Goal: Find specific page/section: Find specific page/section

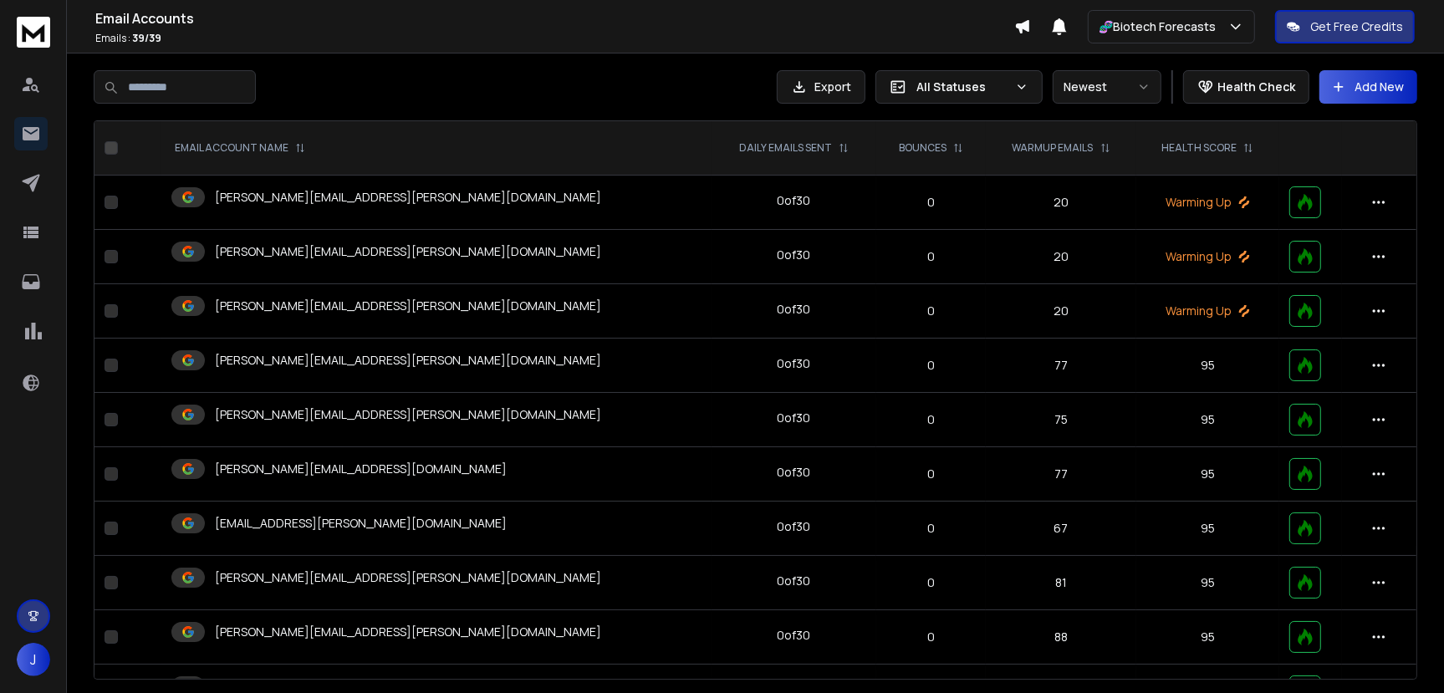
click at [255, 203] on p "[PERSON_NAME][EMAIL_ADDRESS][PERSON_NAME][DOMAIN_NAME]" at bounding box center [408, 197] width 386 height 17
click at [1180, 31] on p "🧬Biotech Forecasts" at bounding box center [1161, 26] width 124 height 17
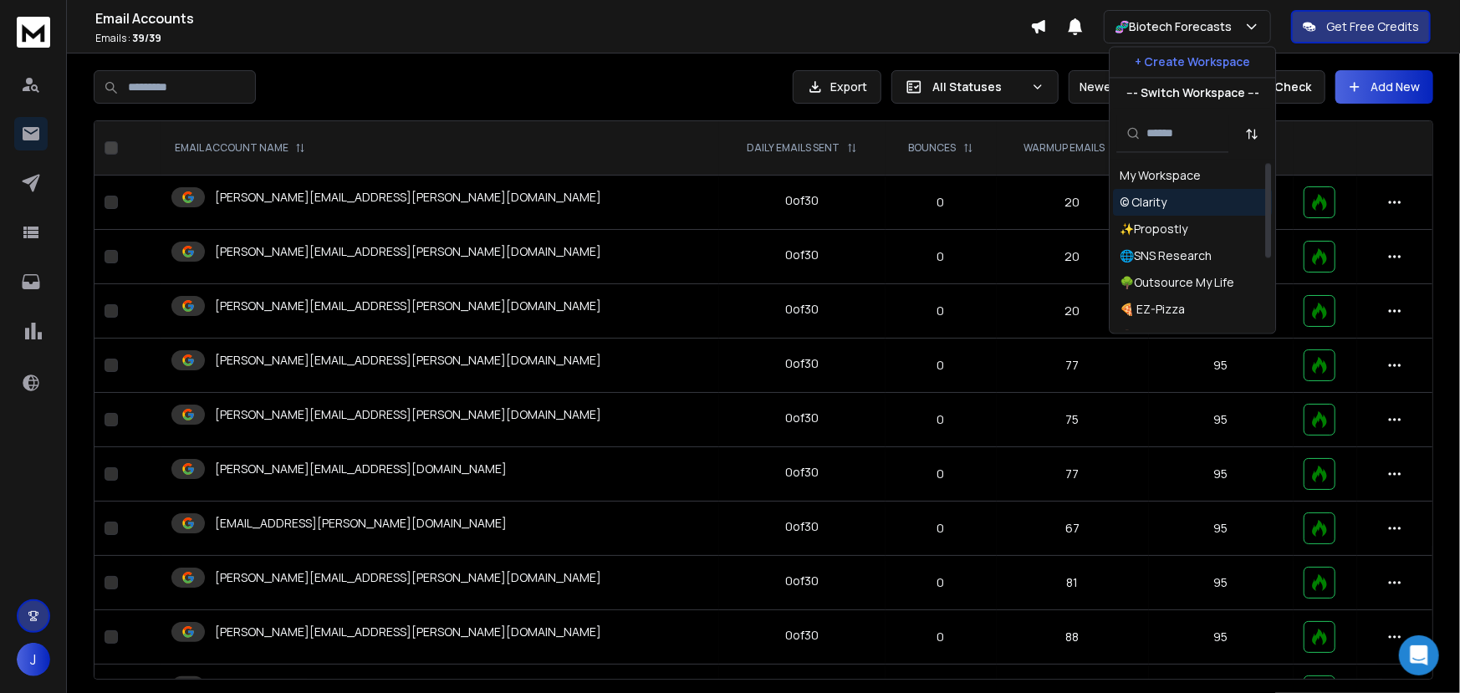
click at [1165, 205] on div "© Clarity" at bounding box center [1142, 202] width 47 height 17
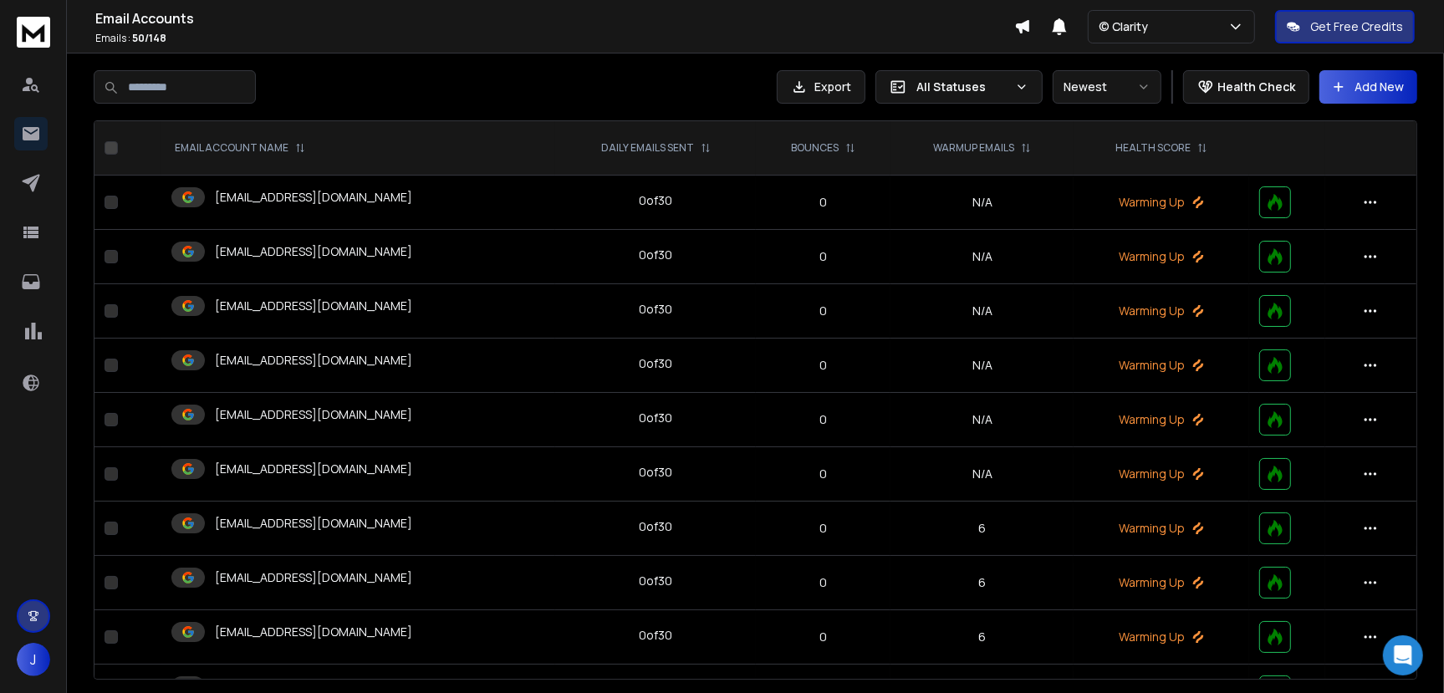
click at [298, 367] on p "callumj@getbodyice.com" at bounding box center [313, 360] width 197 height 17
